Goal: Check status: Check status

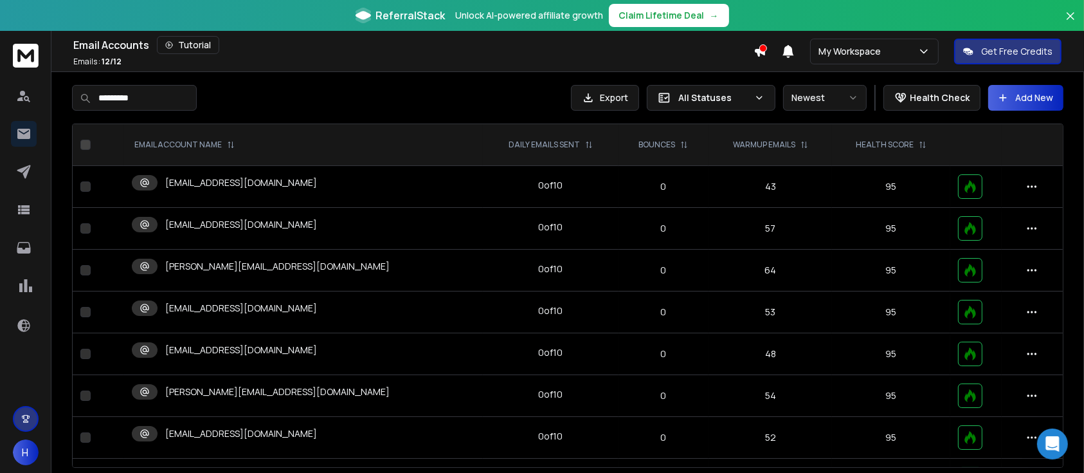
scroll to position [209, 0]
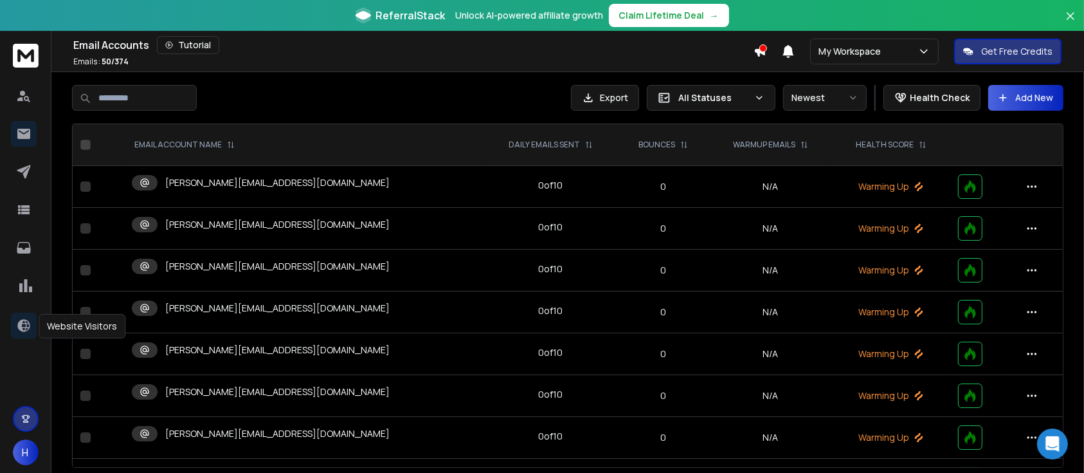
click at [23, 329] on icon at bounding box center [23, 325] width 15 height 15
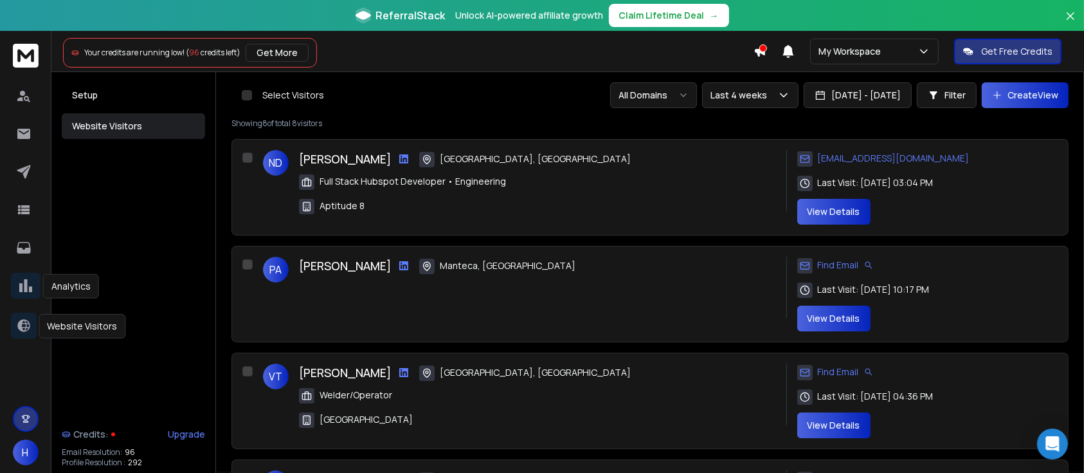
click at [19, 296] on link at bounding box center [26, 286] width 30 height 30
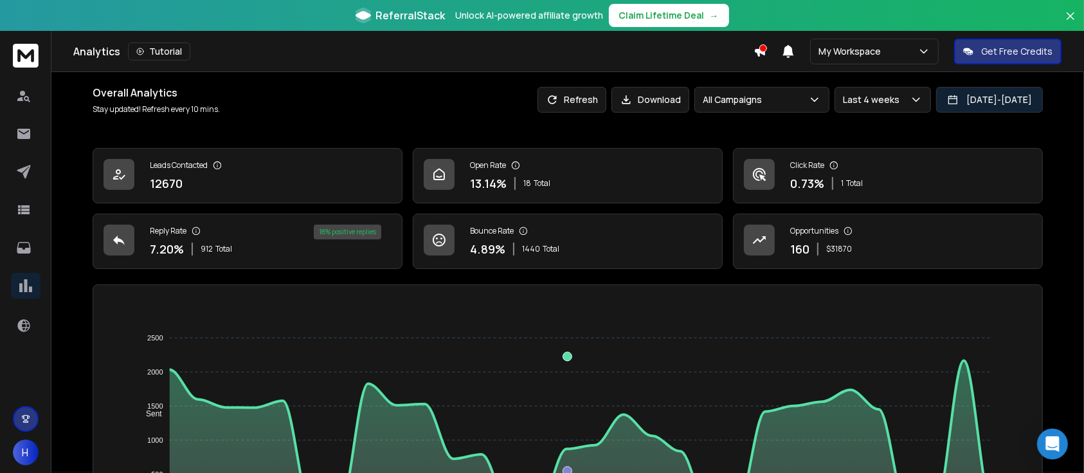
click at [955, 107] on button "15 Sep 2025 - 14 Oct 2025" at bounding box center [989, 100] width 107 height 26
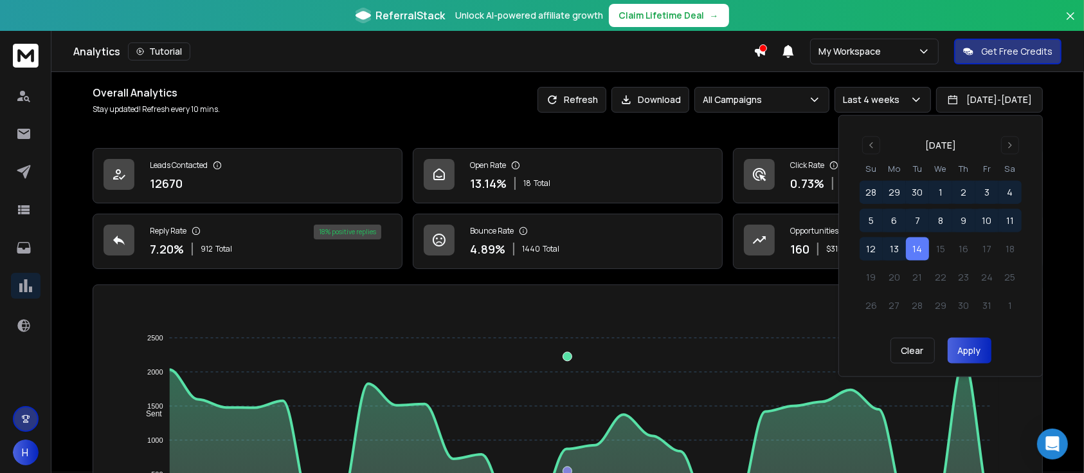
click at [914, 251] on button "14" at bounding box center [917, 248] width 23 height 23
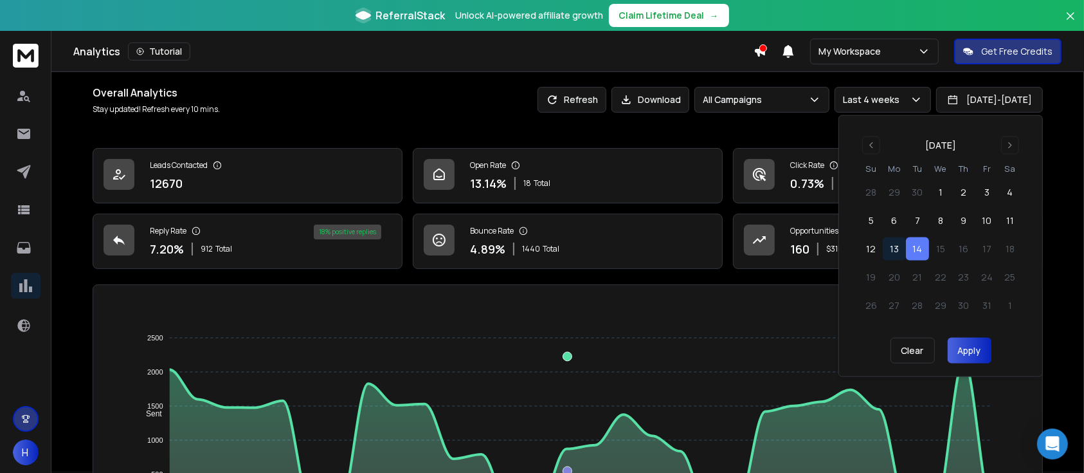
click at [892, 253] on button "13" at bounding box center [894, 248] width 23 height 23
drag, startPoint x: 972, startPoint y: 343, endPoint x: 966, endPoint y: 318, distance: 26.4
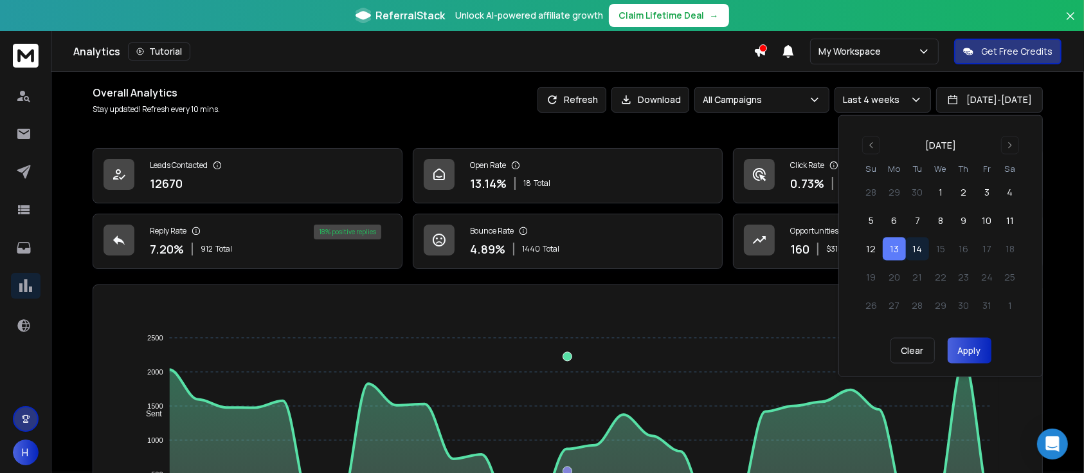
click at [972, 343] on button "Apply" at bounding box center [970, 351] width 44 height 26
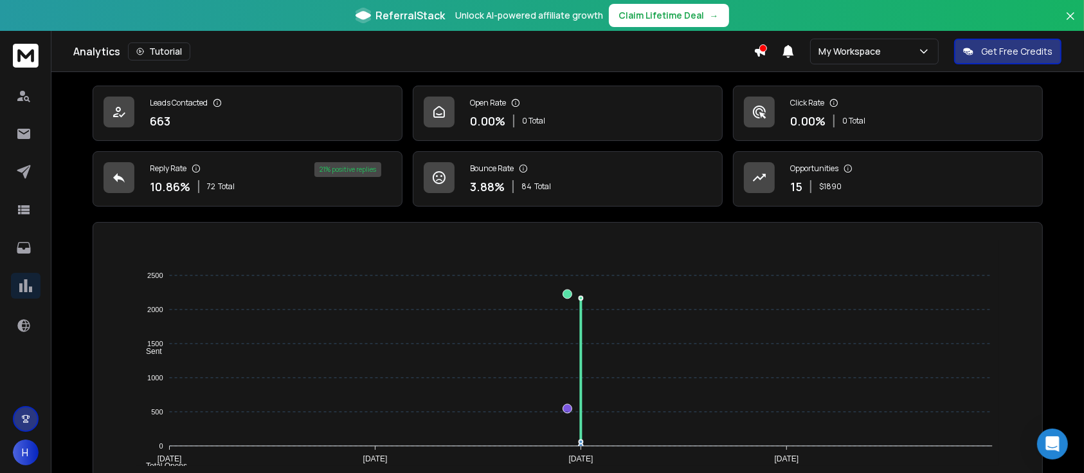
scroll to position [86, 0]
